Goal: Task Accomplishment & Management: Manage account settings

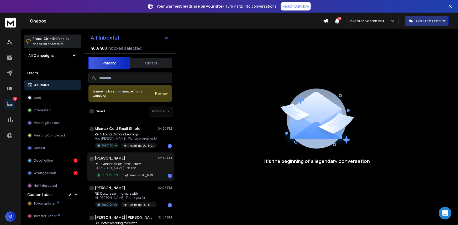
click at [131, 164] on p "Re: Invitation for an Introductory" at bounding box center [126, 164] width 63 height 4
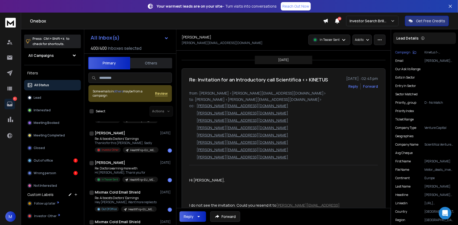
scroll to position [214, 0]
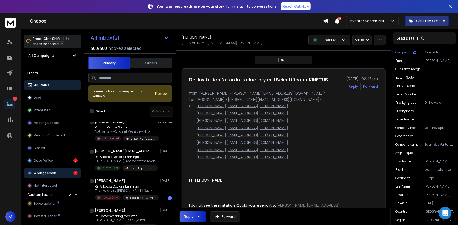
click at [53, 174] on p "Wrong person" at bounding box center [45, 173] width 23 height 4
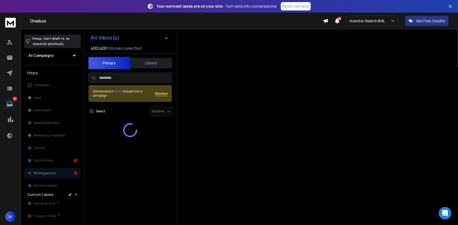
scroll to position [0, 0]
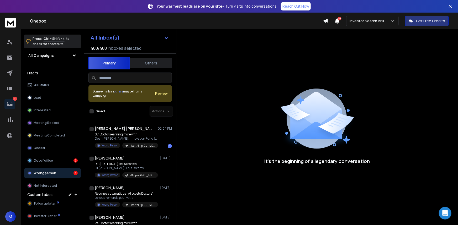
click at [51, 159] on p "Out of office" at bounding box center [43, 161] width 19 height 4
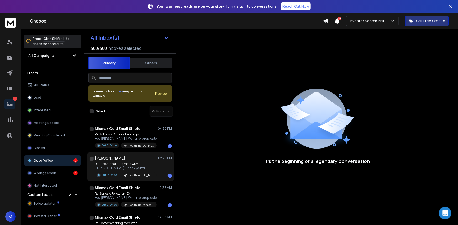
click at [138, 160] on div "THOMAS Emilien 02:26 PM" at bounding box center [133, 158] width 77 height 5
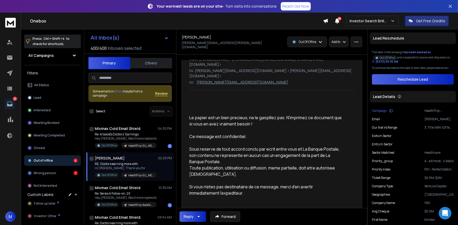
scroll to position [32, 0]
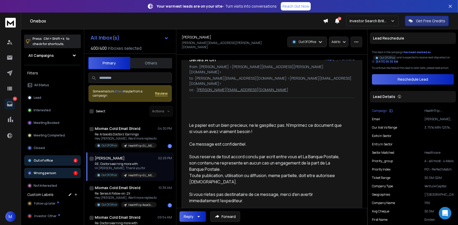
click at [62, 170] on button "Wrong person 1" at bounding box center [52, 173] width 57 height 10
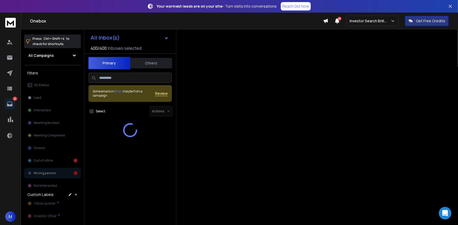
scroll to position [0, 0]
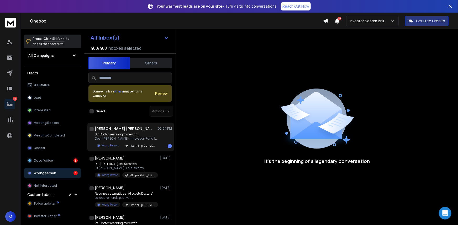
drag, startPoint x: 148, startPoint y: 142, endPoint x: 146, endPoint y: 144, distance: 3.4
click at [147, 142] on div "SV: Doctors earning more with Dear Sahil, Innovation Fund Denmark Wrong Person …" at bounding box center [126, 140] width 63 height 16
